Goal: Communication & Community: Answer question/provide support

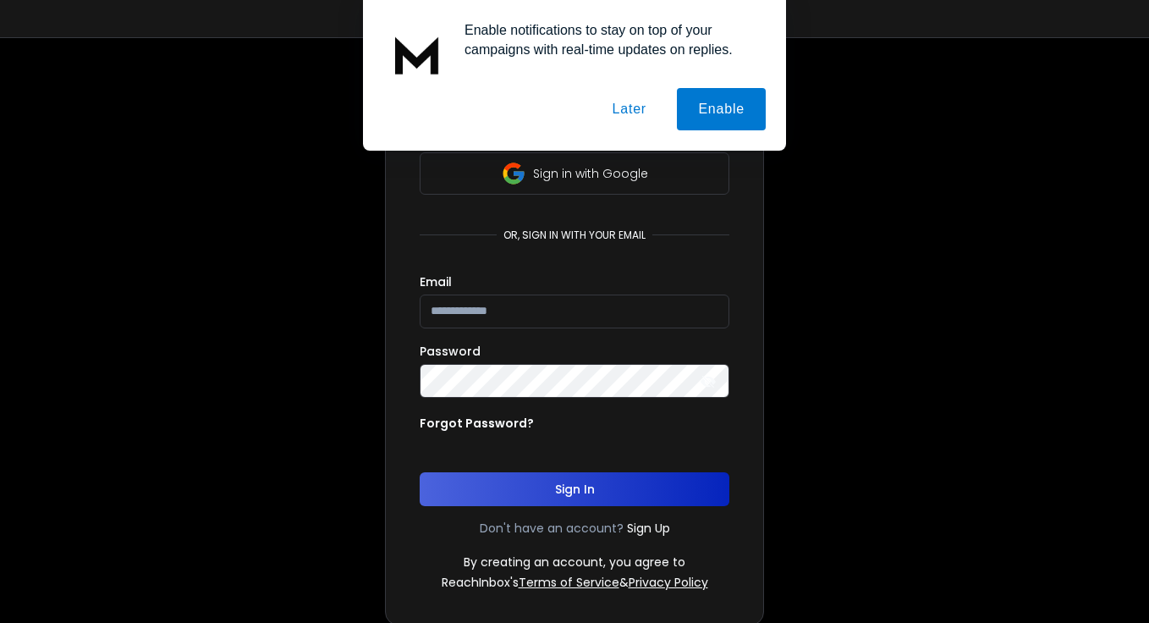
click at [601, 316] on input "email" at bounding box center [575, 312] width 310 height 34
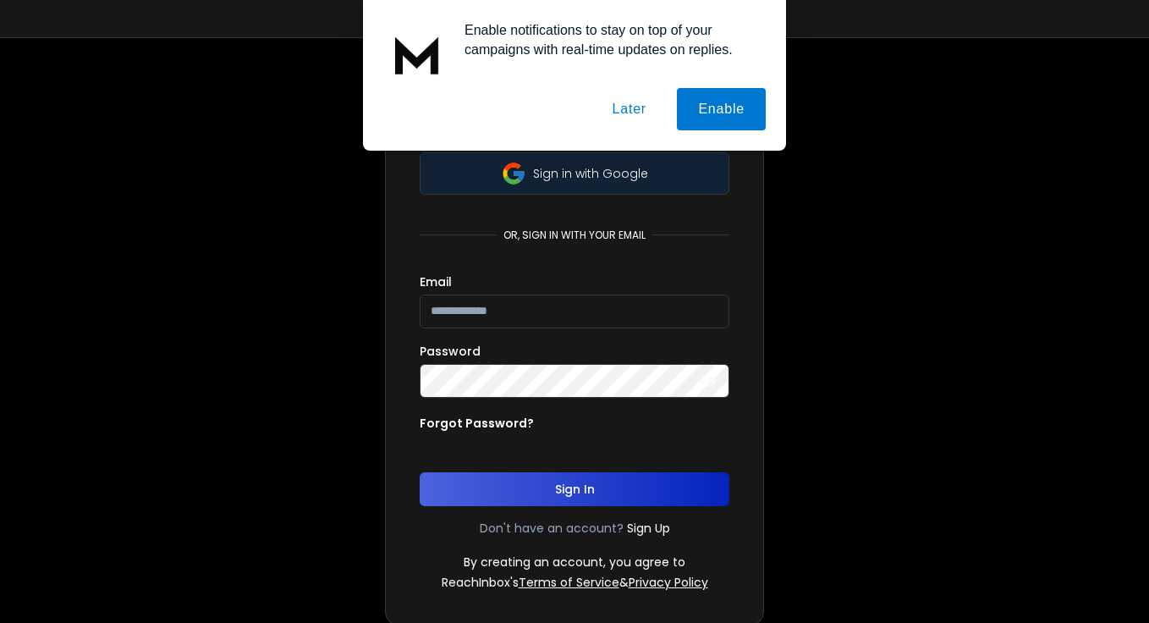
paste input "**********"
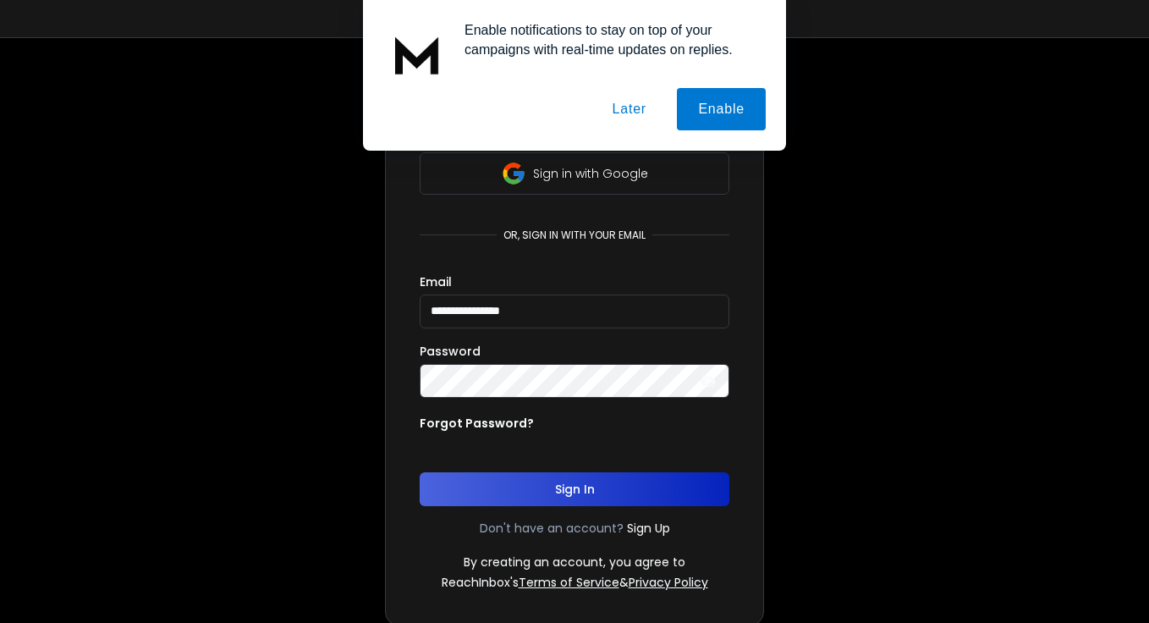
type input "**********"
click at [640, 101] on button "Later" at bounding box center [629, 109] width 76 height 42
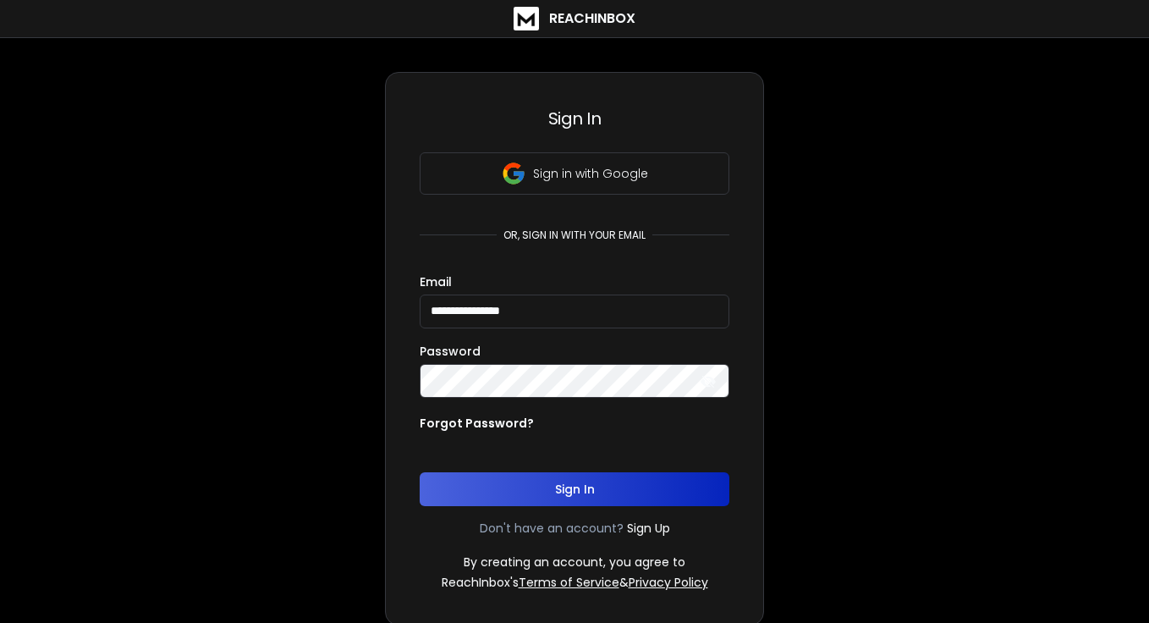
click at [597, 488] on button "Sign In" at bounding box center [575, 489] width 310 height 34
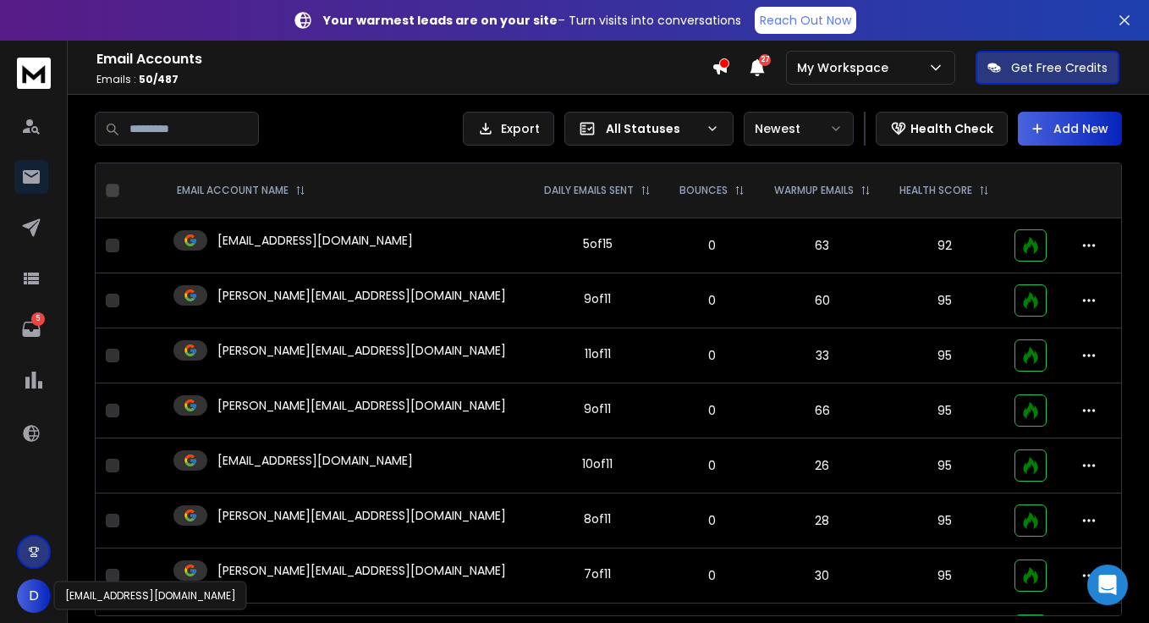
click at [41, 595] on span "D" at bounding box center [34, 596] width 34 height 34
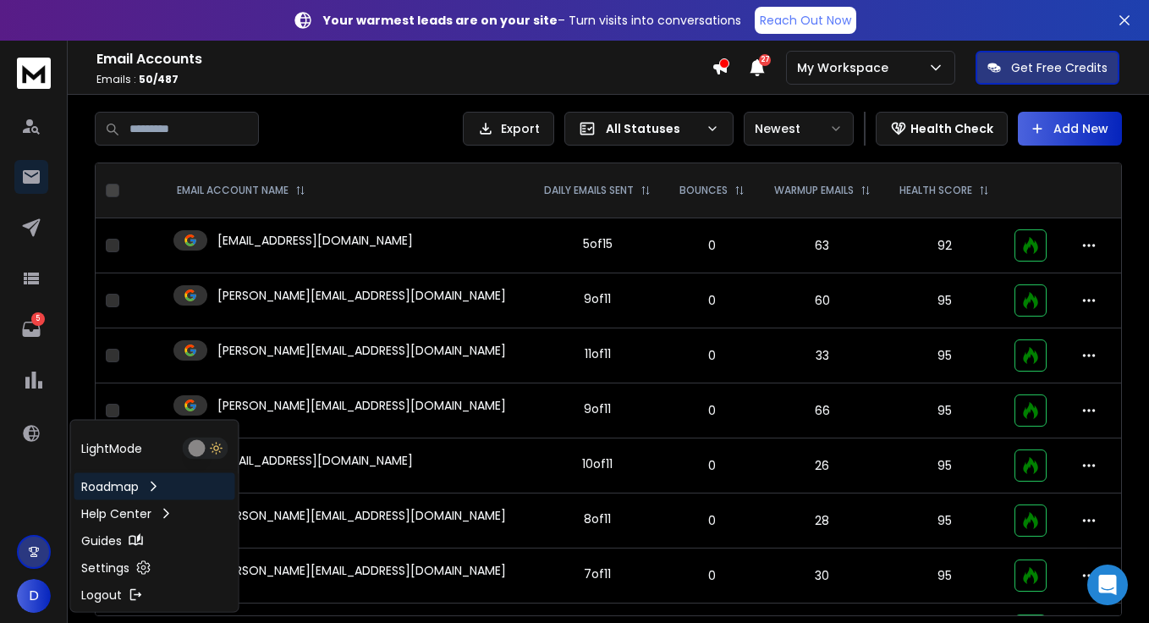
click at [213, 452] on icon at bounding box center [216, 448] width 13 height 13
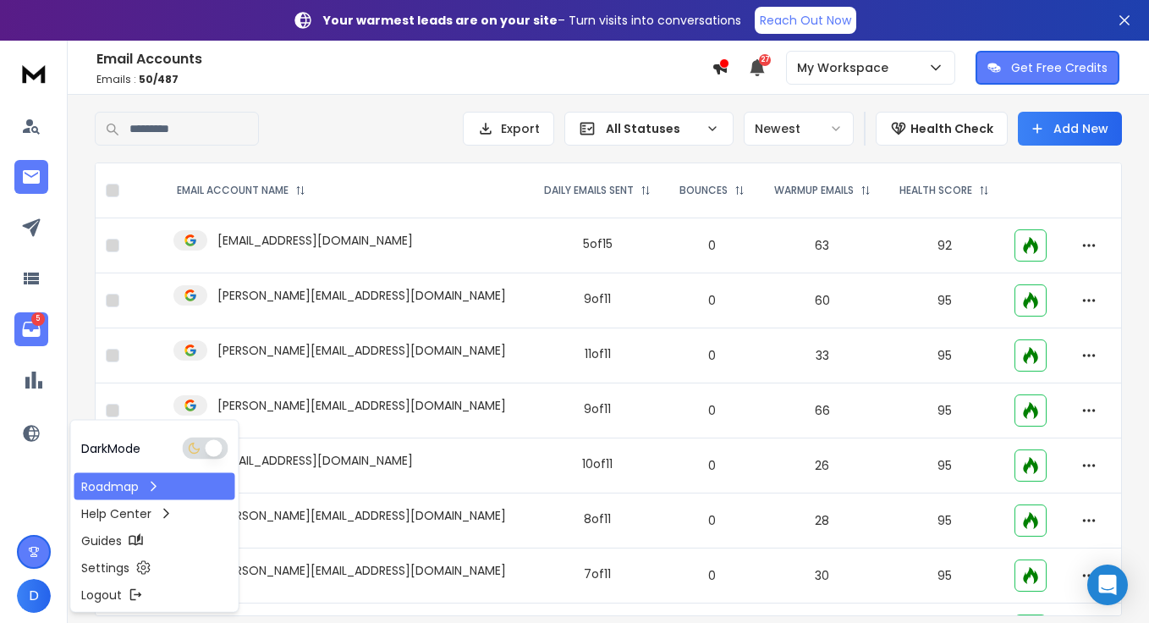
click at [20, 333] on link "5" at bounding box center [31, 329] width 34 height 34
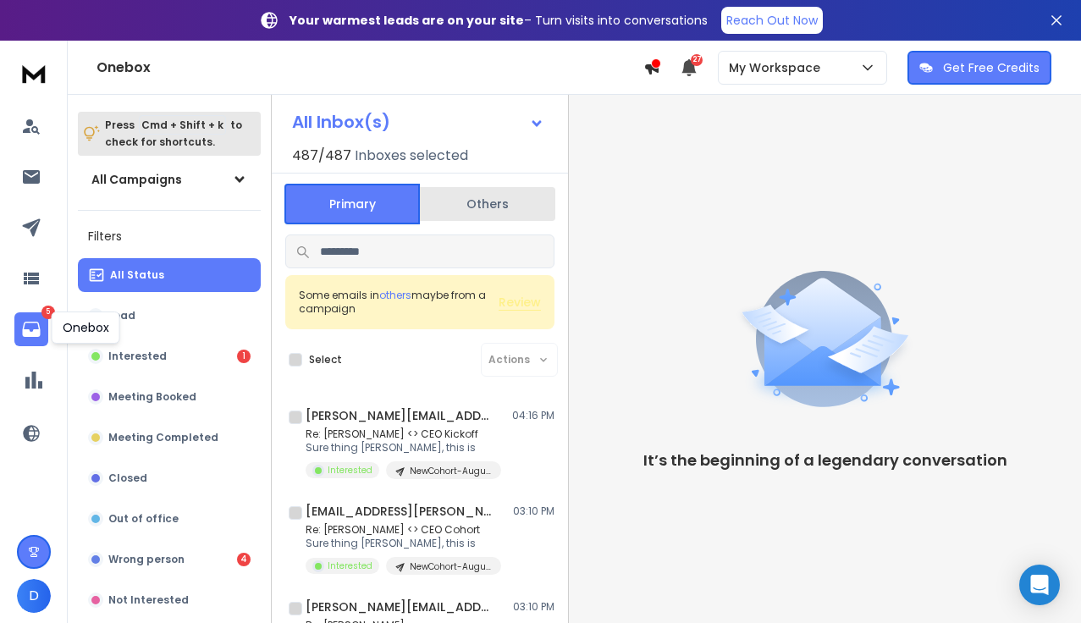
click at [487, 195] on button "Others" at bounding box center [487, 203] width 135 height 37
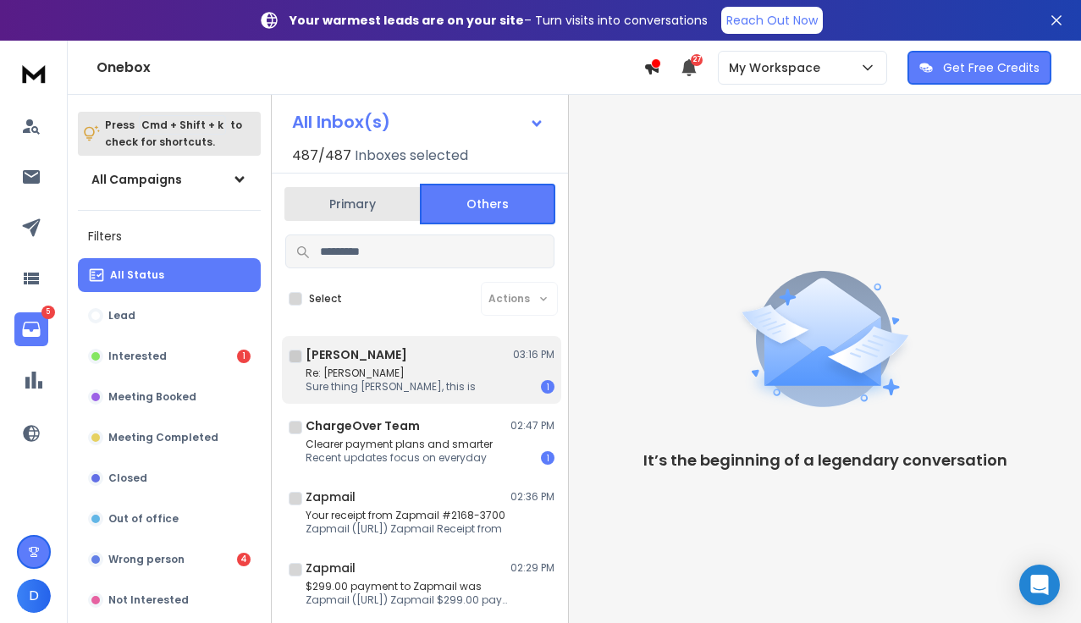
click at [494, 366] on div "Sophia Campbell 03:16 PM Re: Pete Sure thing Pete, this is 1" at bounding box center [430, 369] width 249 height 47
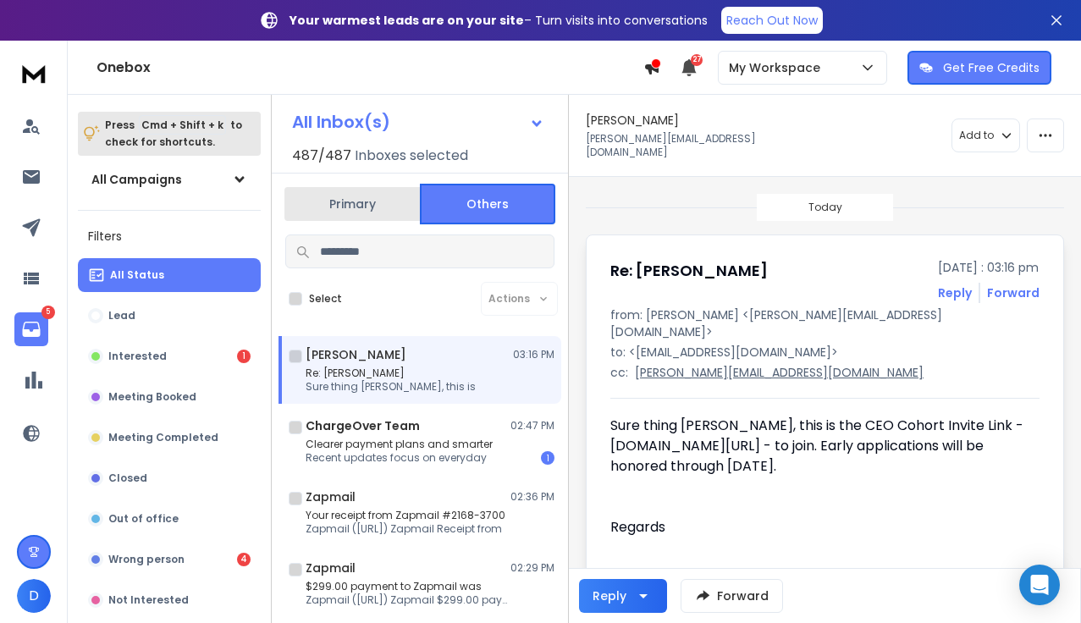
scroll to position [39, 0]
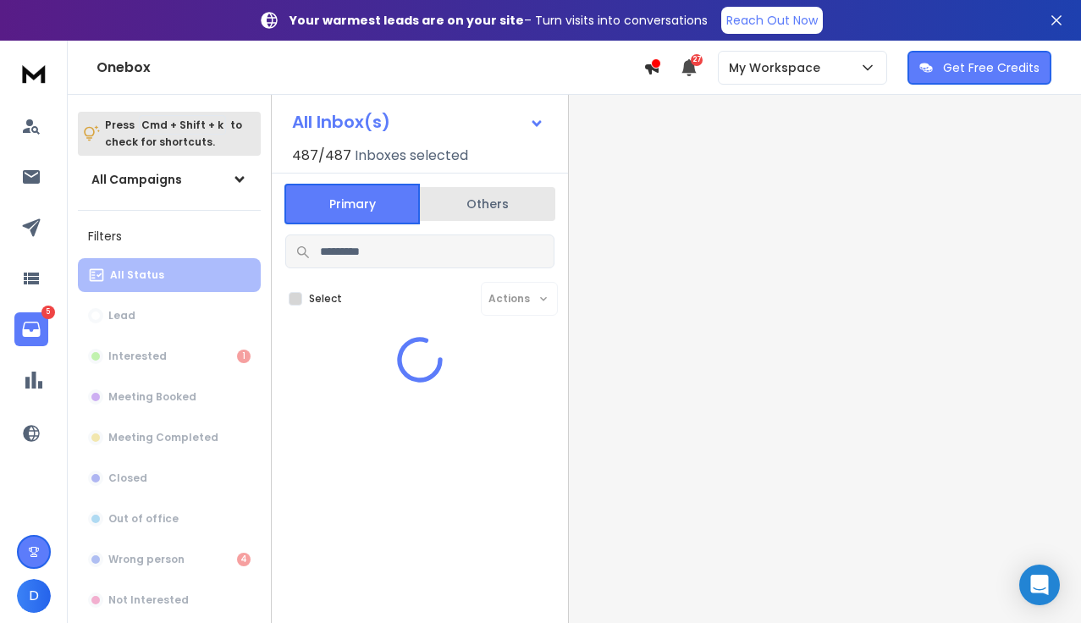
click at [358, 206] on button "Primary" at bounding box center [351, 204] width 135 height 41
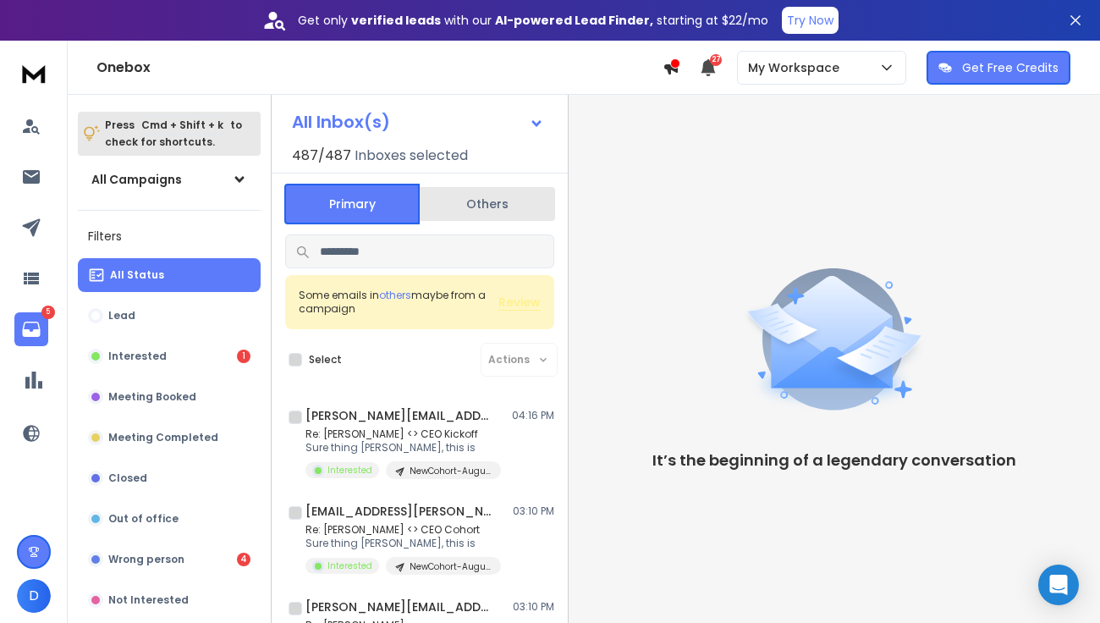
click at [489, 223] on button "Others" at bounding box center [487, 203] width 135 height 37
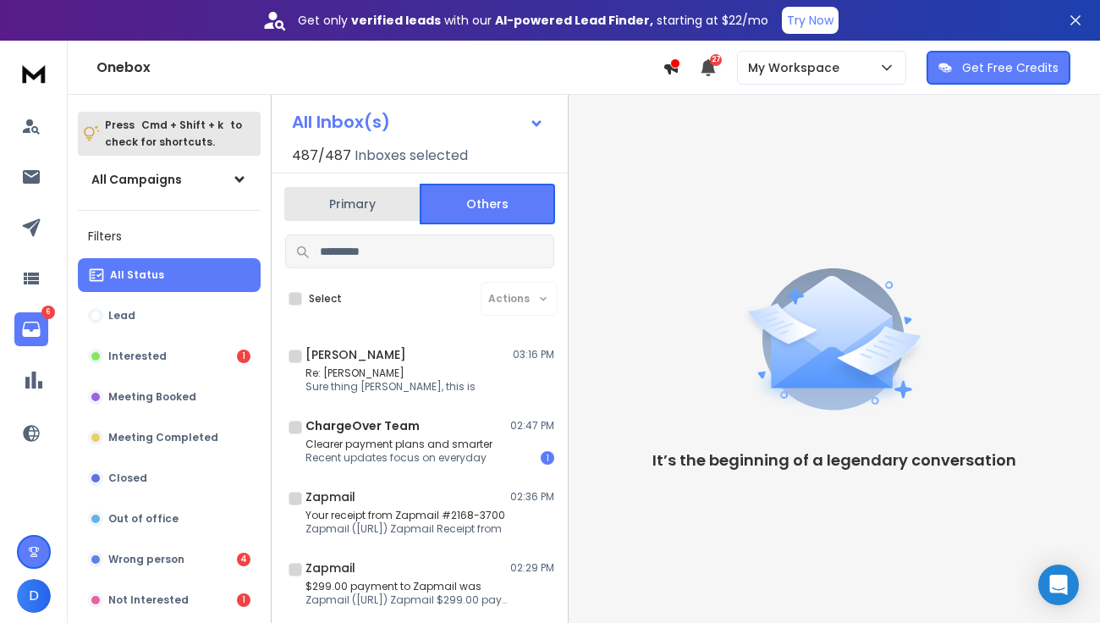
click at [372, 195] on button "Primary" at bounding box center [351, 203] width 135 height 37
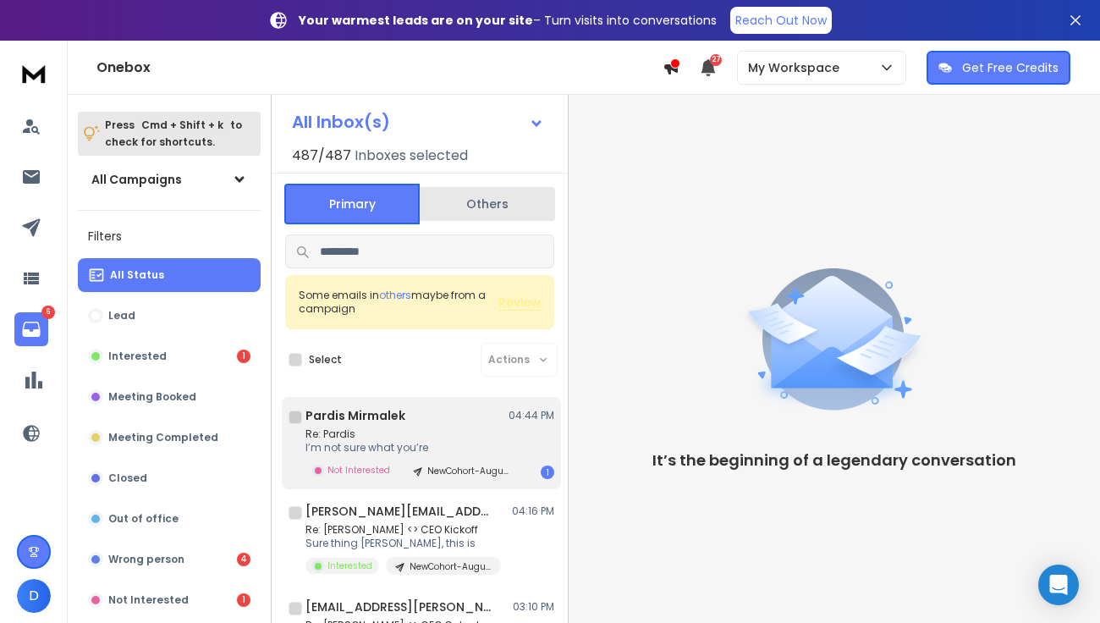
click at [455, 403] on div "Pardis Mirmalek 04:44 PM Re: Pardis I’m not sure what you’re Not Interested New…" at bounding box center [421, 443] width 279 height 92
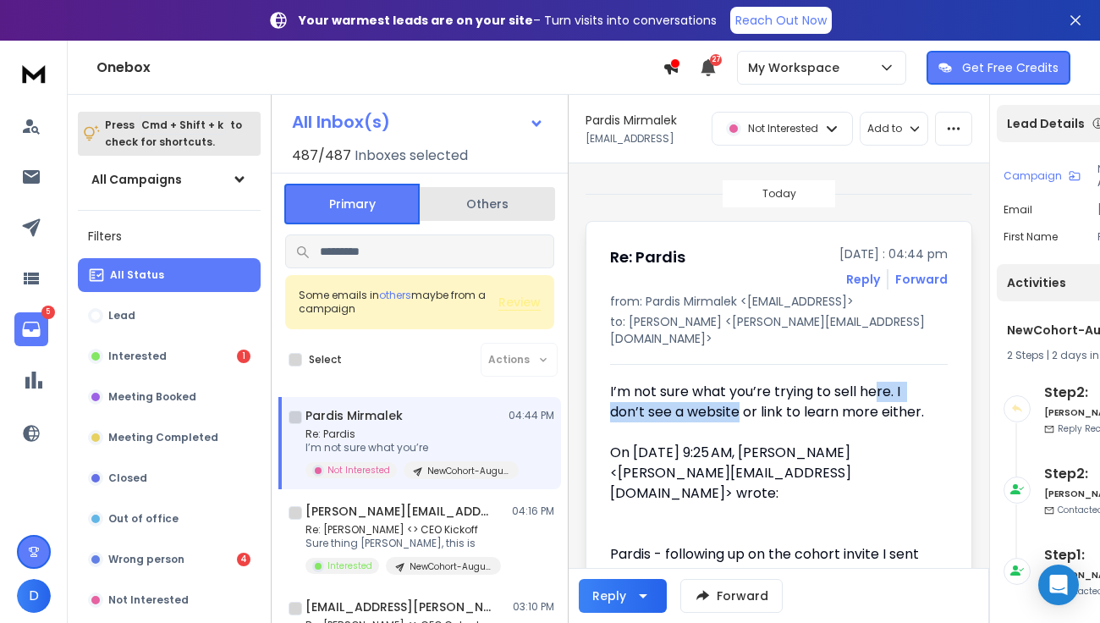
drag, startPoint x: 860, startPoint y: 379, endPoint x: 738, endPoint y: 394, distance: 122.8
click at [959, 122] on icon "button" at bounding box center [953, 128] width 15 height 15
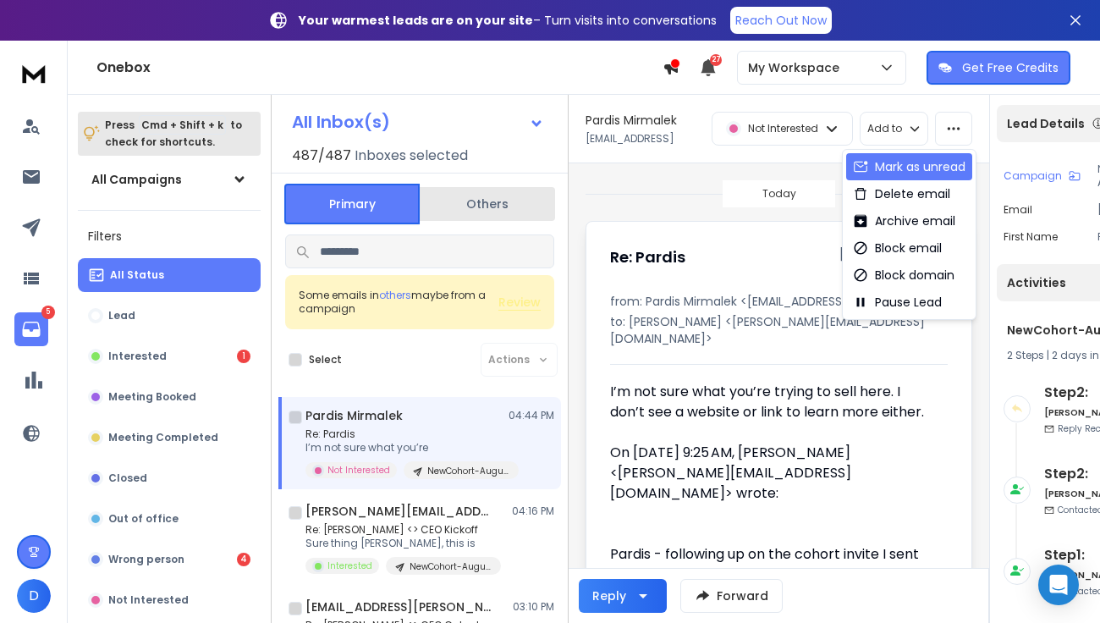
click at [862, 164] on icon at bounding box center [860, 166] width 15 height 15
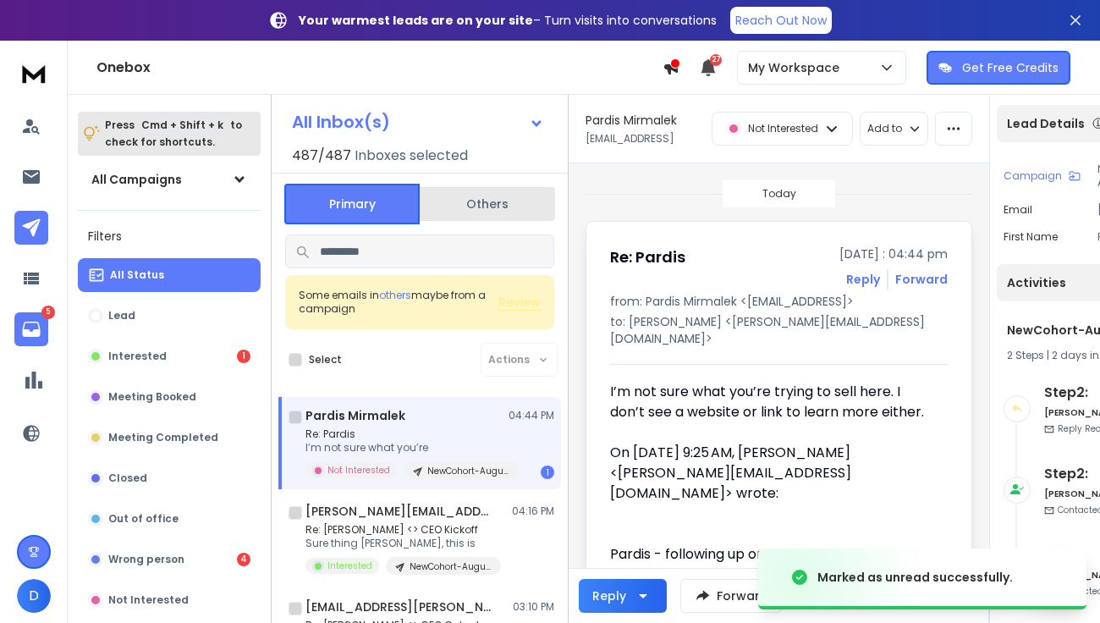
click at [25, 224] on icon at bounding box center [31, 227] width 18 height 18
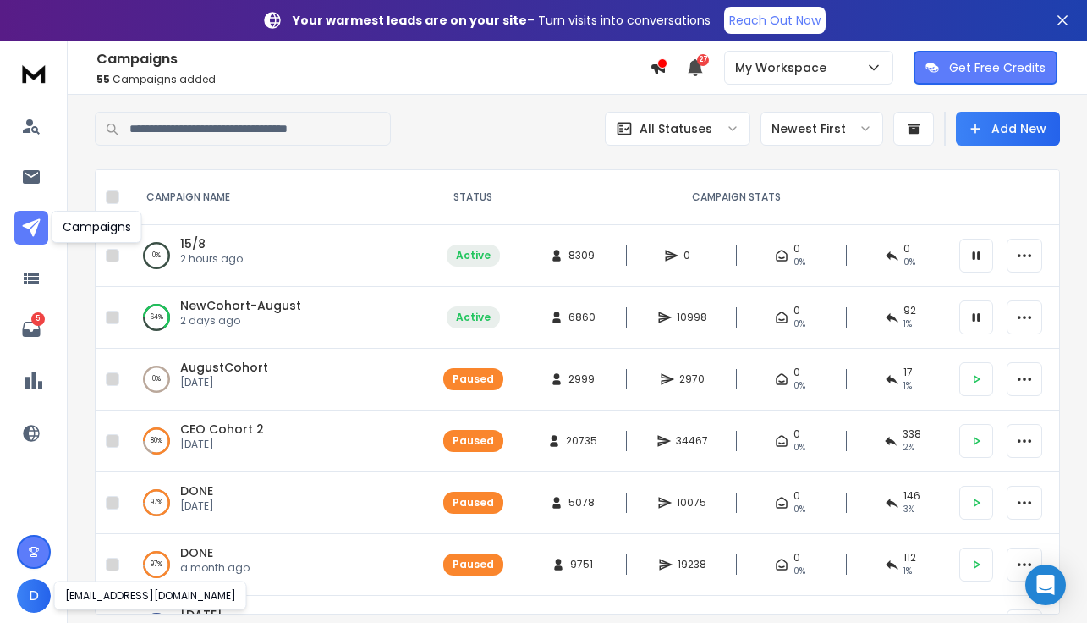
click at [39, 587] on span "D" at bounding box center [34, 596] width 34 height 34
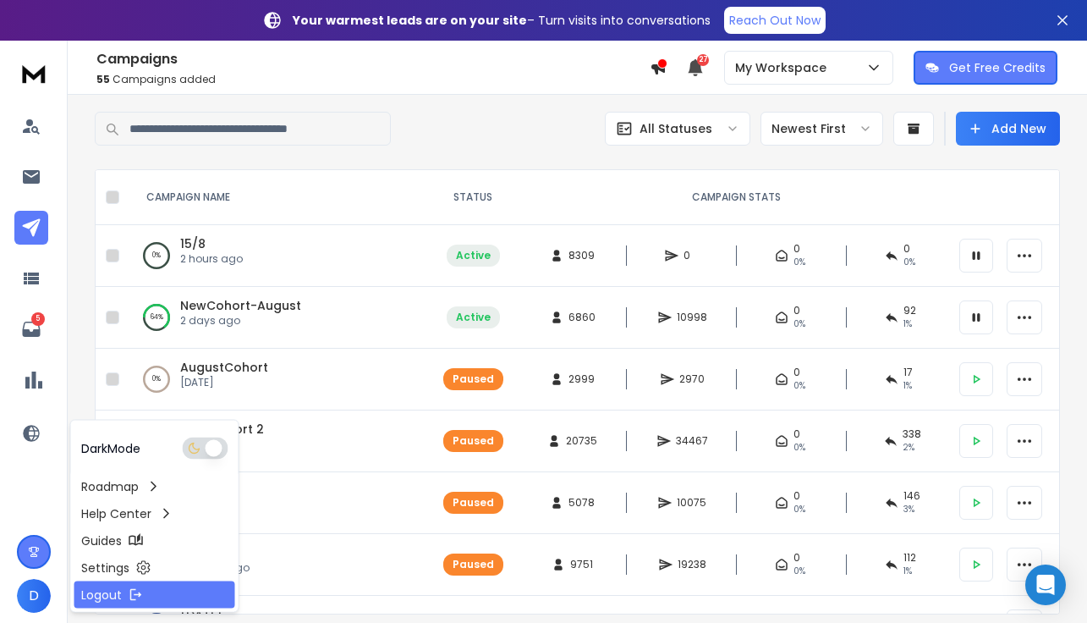
click at [137, 601] on icon at bounding box center [136, 594] width 15 height 15
